Goal: Information Seeking & Learning: Check status

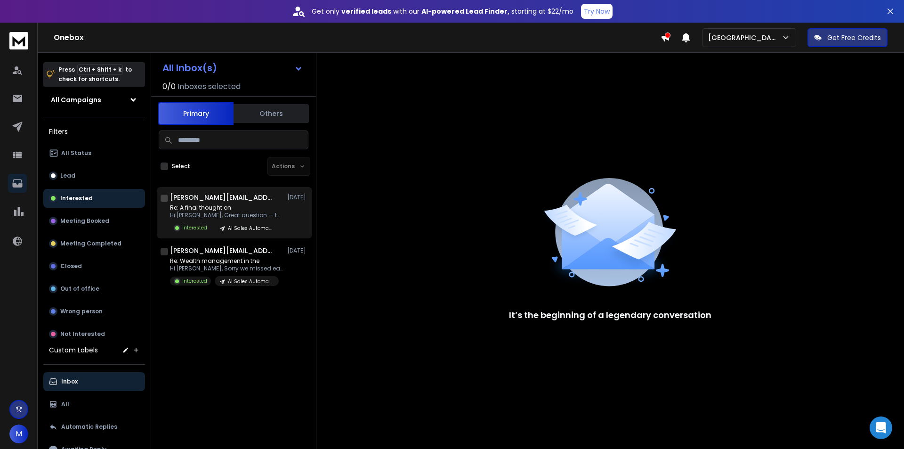
click at [285, 215] on div "Re: A final thought on Hi Murray, Great question — the Interested AI Sales Auto…" at bounding box center [239, 218] width 138 height 29
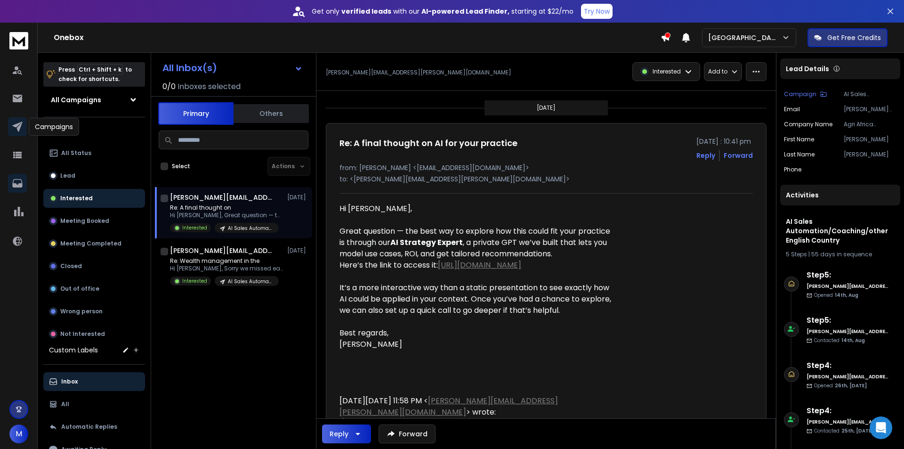
click at [18, 123] on icon at bounding box center [17, 127] width 10 height 10
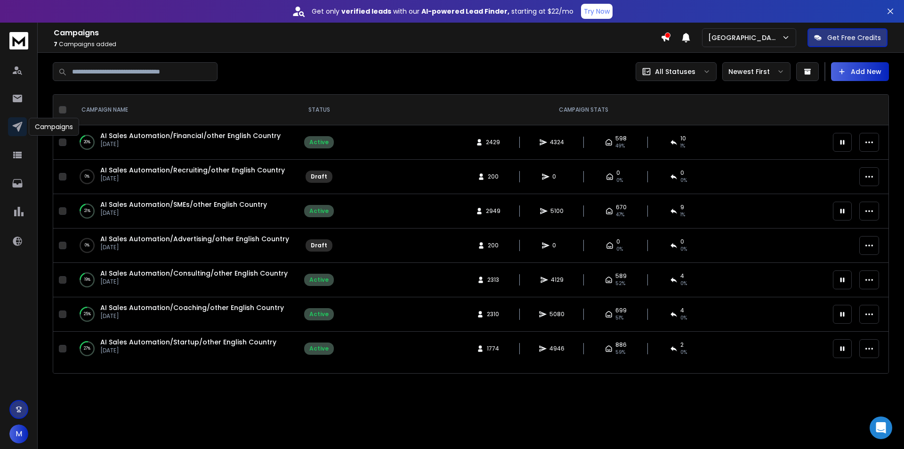
click at [207, 137] on span "AI Sales Automation/Financial/other English Country" at bounding box center [190, 135] width 180 height 9
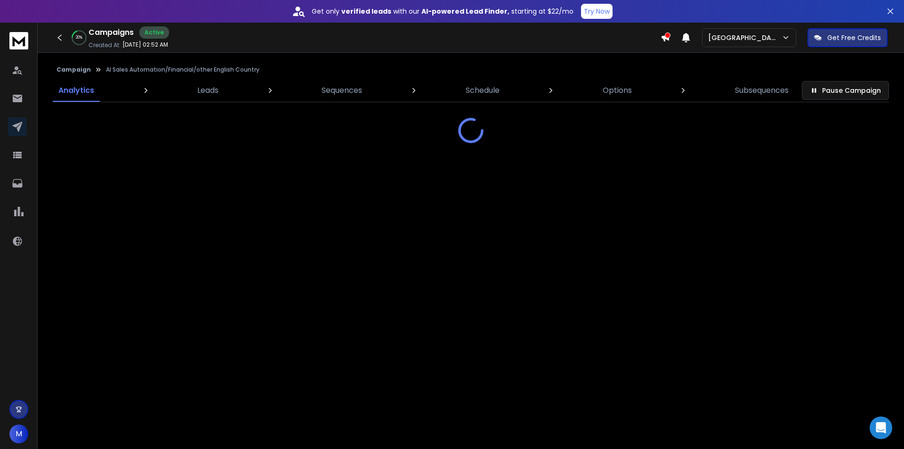
click at [219, 75] on div "Campaign AI Sales Automation/Financial/other English Country" at bounding box center [471, 69] width 837 height 15
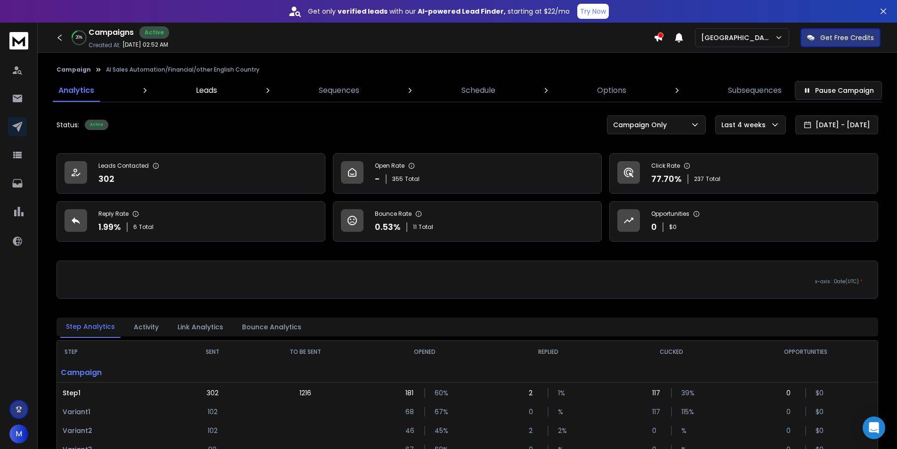
click at [206, 95] on p "Leads" at bounding box center [206, 90] width 21 height 11
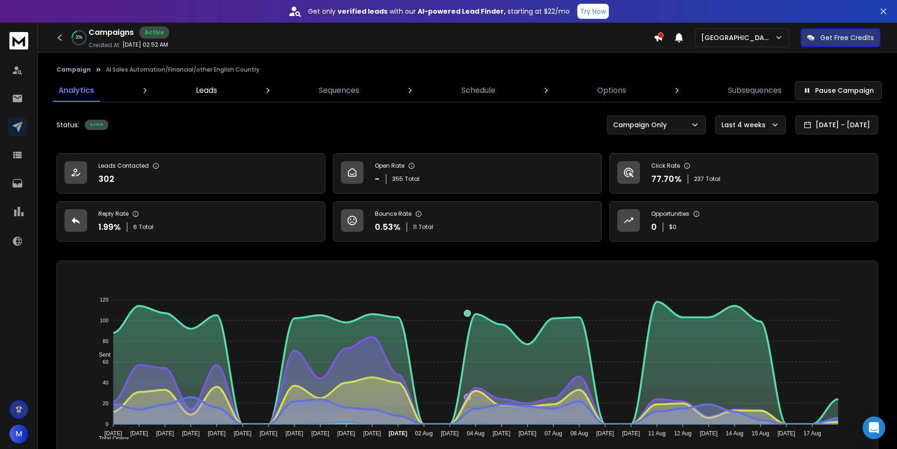
click at [206, 93] on p "Leads" at bounding box center [206, 90] width 21 height 11
click at [206, 90] on p "Leads" at bounding box center [206, 90] width 21 height 11
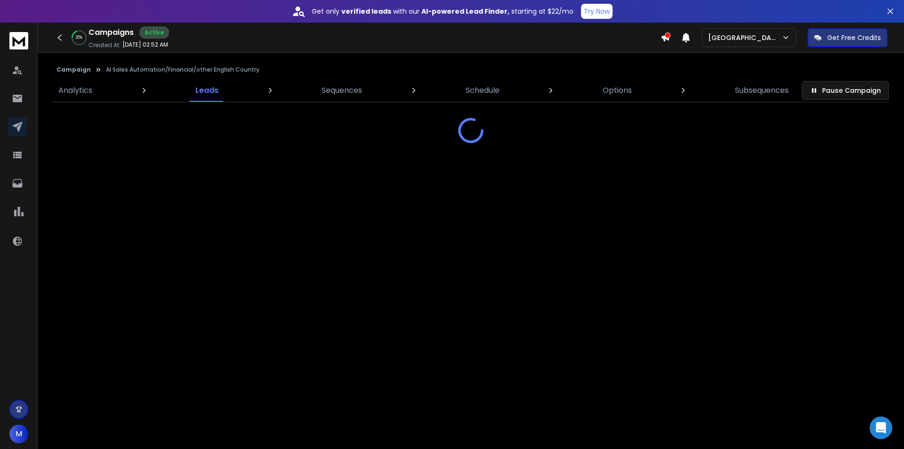
click at [206, 92] on p "Leads" at bounding box center [206, 90] width 23 height 11
click at [210, 92] on p "Leads" at bounding box center [206, 90] width 23 height 11
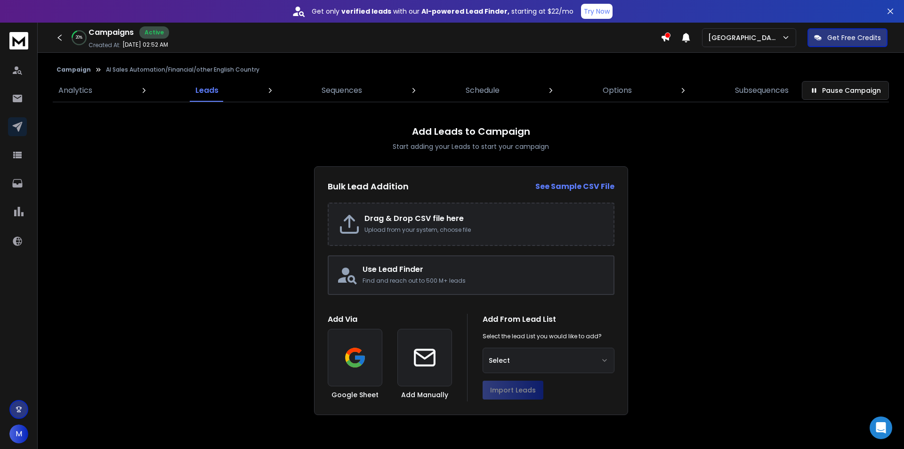
click at [210, 92] on p "Leads" at bounding box center [206, 90] width 23 height 11
click at [203, 93] on p "Leads" at bounding box center [206, 90] width 23 height 11
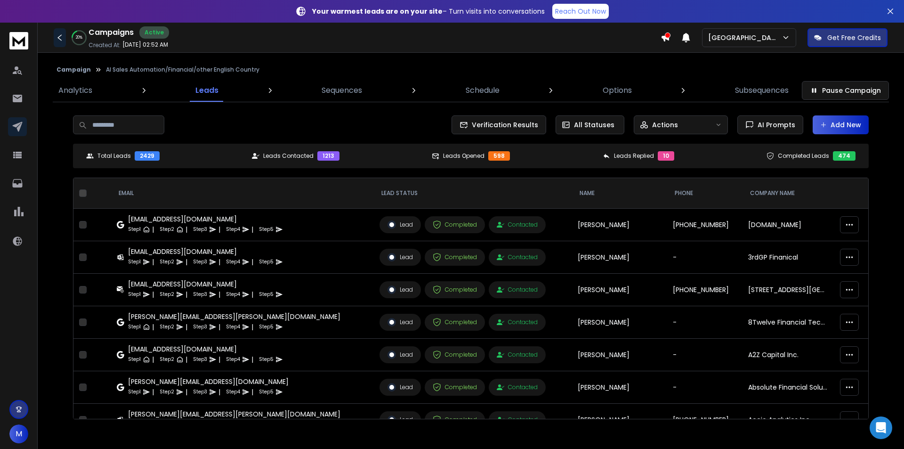
click at [59, 38] on icon at bounding box center [59, 37] width 4 height 6
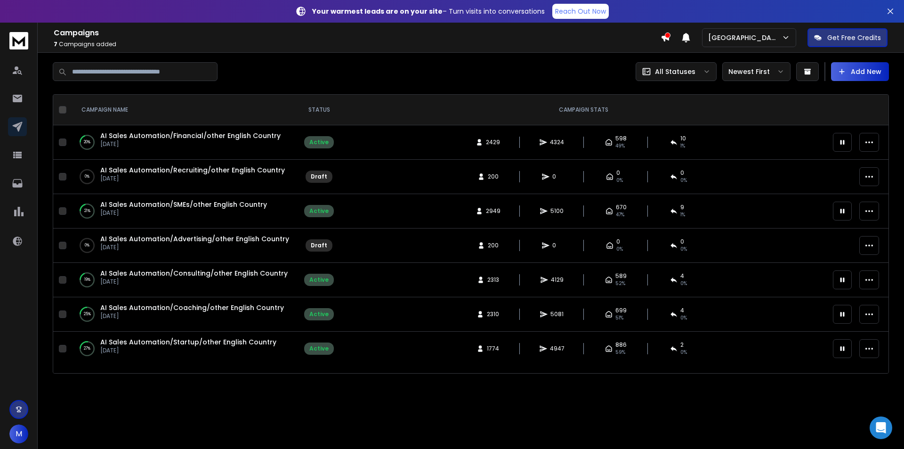
click at [180, 202] on span "AI Sales Automation/SMEs/other English Country" at bounding box center [183, 204] width 167 height 9
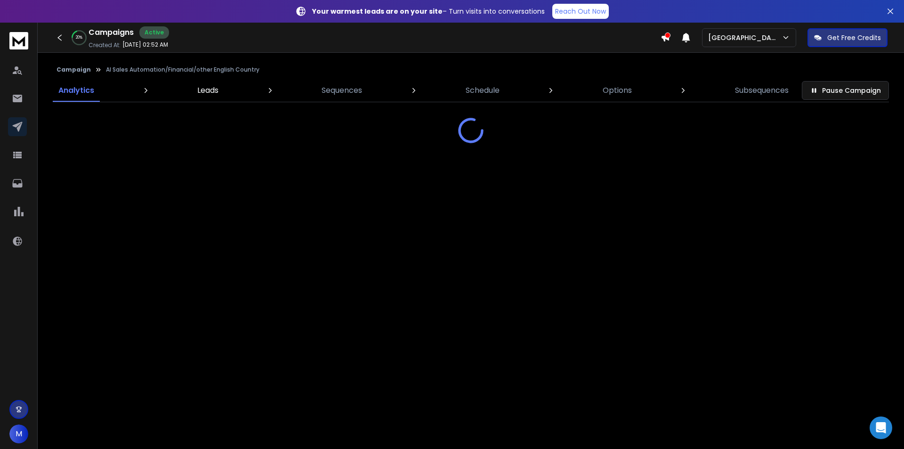
click at [203, 90] on p "Leads" at bounding box center [207, 90] width 21 height 11
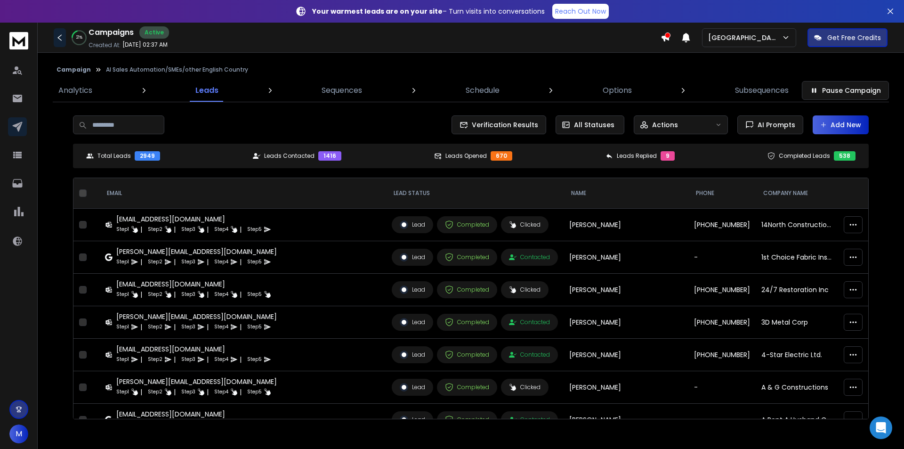
click at [62, 39] on icon at bounding box center [60, 37] width 8 height 8
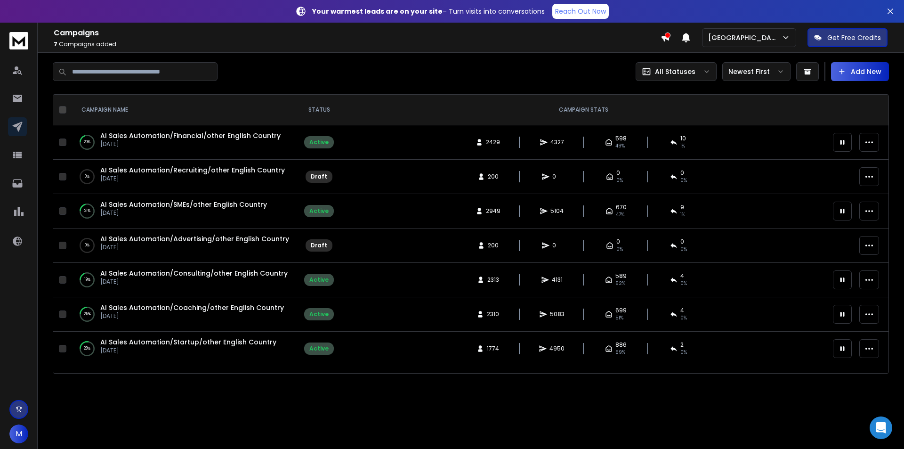
click at [183, 273] on span "AI Sales Automation/Consulting/other English Country" at bounding box center [193, 272] width 187 height 9
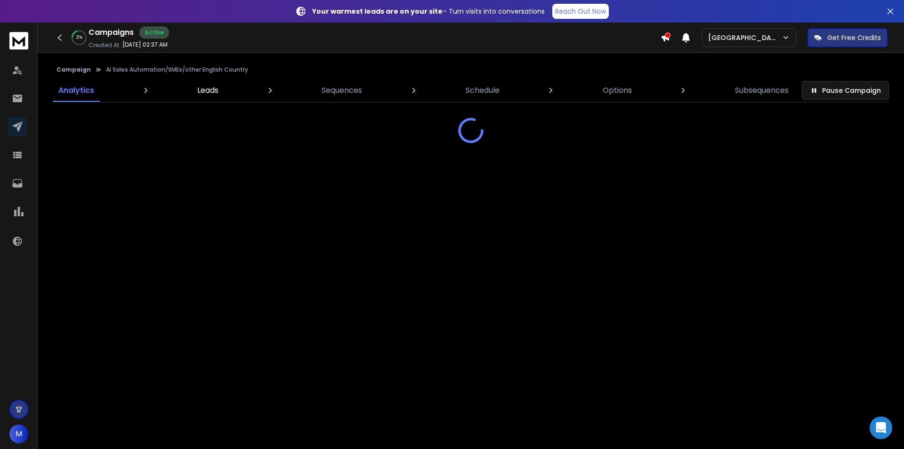
click at [211, 89] on p "Leads" at bounding box center [207, 90] width 21 height 11
click at [209, 90] on p "Leads" at bounding box center [206, 90] width 23 height 11
